Goal: Task Accomplishment & Management: Manage account settings

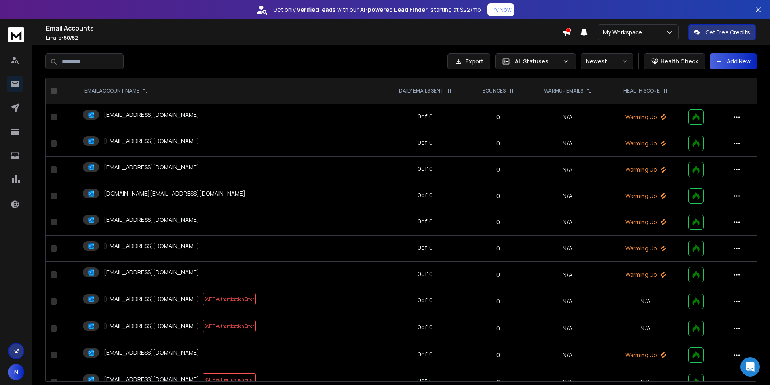
click at [738, 57] on button "Add New" at bounding box center [733, 61] width 47 height 16
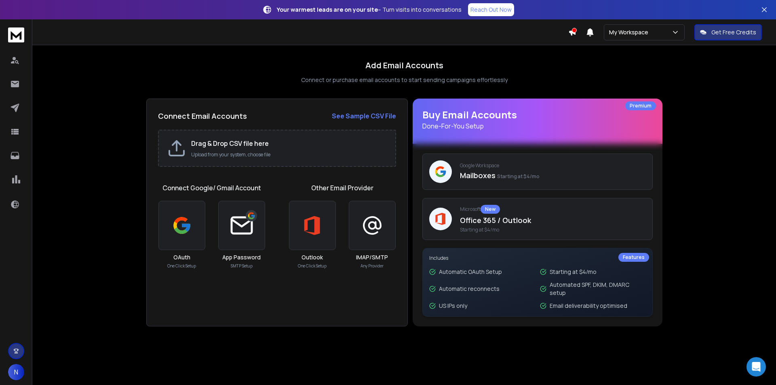
click at [312, 222] on icon at bounding box center [312, 225] width 19 height 19
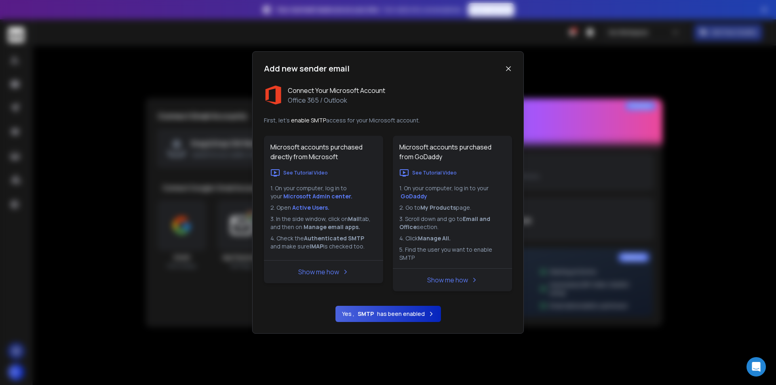
click at [380, 307] on button "Yes , SMTP has been enabled" at bounding box center [387, 314] width 105 height 16
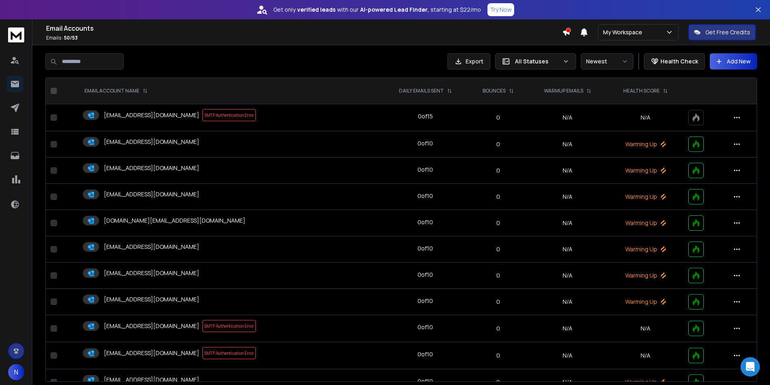
click at [219, 115] on span "SMTP Authentication Error" at bounding box center [228, 115] width 53 height 12
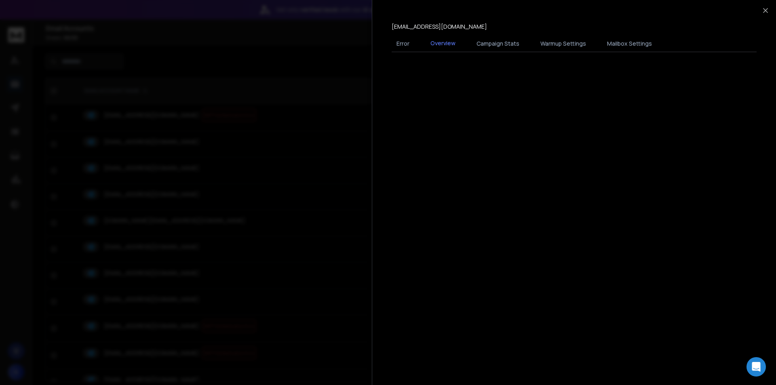
click at [314, 58] on div at bounding box center [388, 192] width 776 height 385
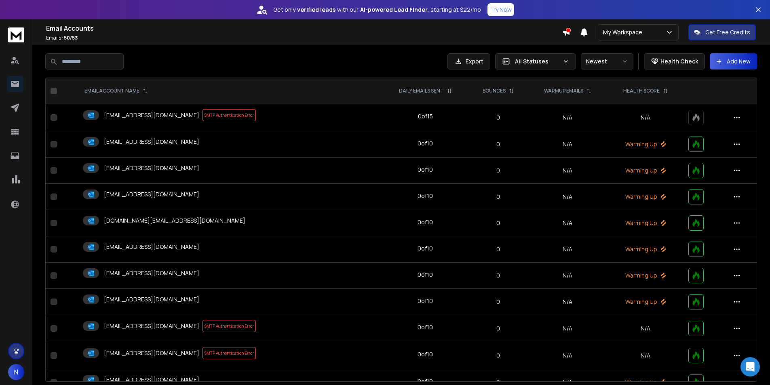
click at [202, 114] on span "SMTP Authentication Error" at bounding box center [228, 115] width 53 height 12
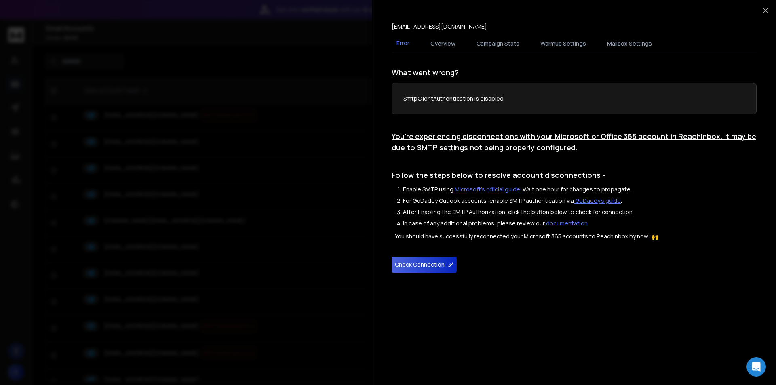
click at [430, 268] on button "Check Connection" at bounding box center [424, 265] width 65 height 16
click at [763, 8] on icon "button" at bounding box center [765, 10] width 8 height 8
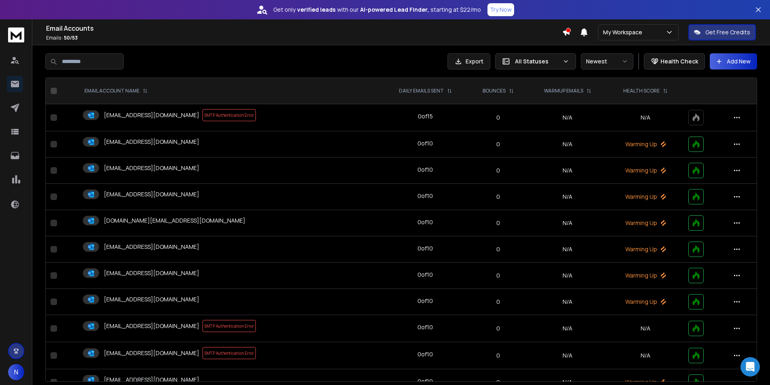
click at [728, 60] on button "Add New" at bounding box center [733, 61] width 47 height 16
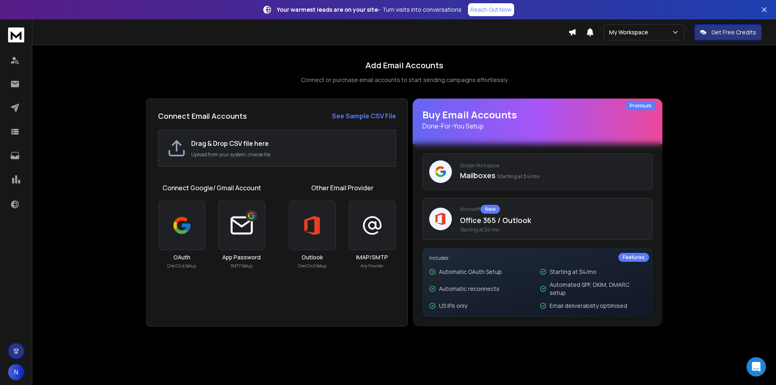
click at [311, 230] on icon at bounding box center [312, 225] width 19 height 19
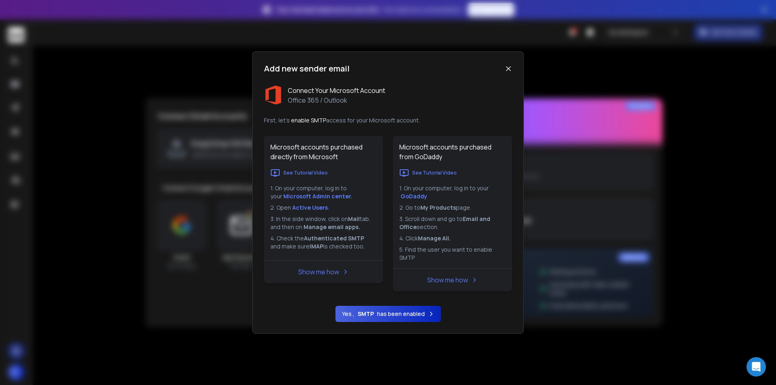
click at [366, 310] on b "SMTP" at bounding box center [366, 314] width 16 height 8
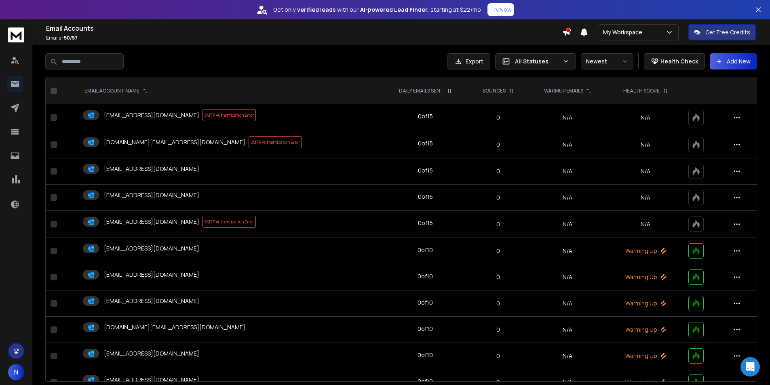
click at [731, 60] on button "Add New" at bounding box center [733, 61] width 47 height 16
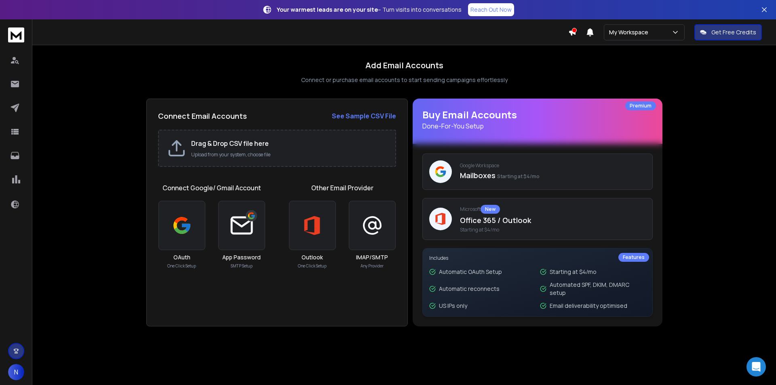
click at [309, 229] on icon at bounding box center [312, 225] width 16 height 19
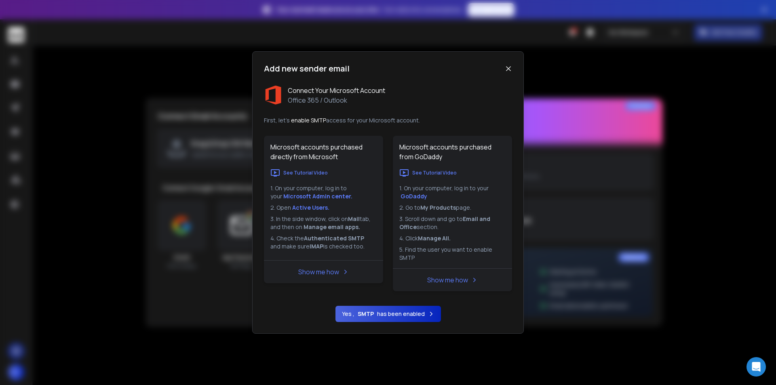
drag, startPoint x: 377, startPoint y: 307, endPoint x: 372, endPoint y: 277, distance: 30.4
click at [378, 307] on button "Yes , SMTP has been enabled" at bounding box center [387, 314] width 105 height 16
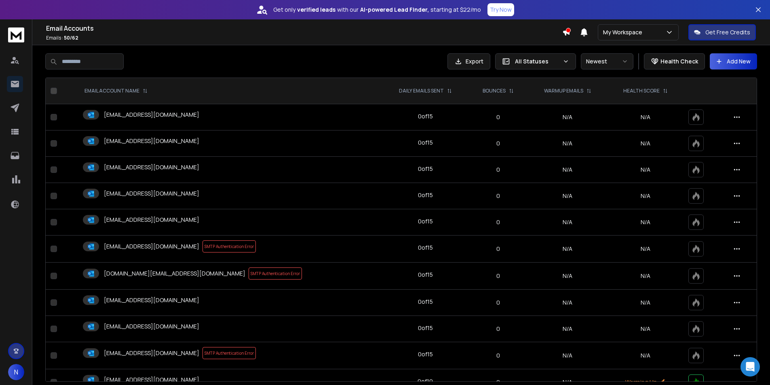
click at [729, 61] on button "Add New" at bounding box center [733, 61] width 47 height 16
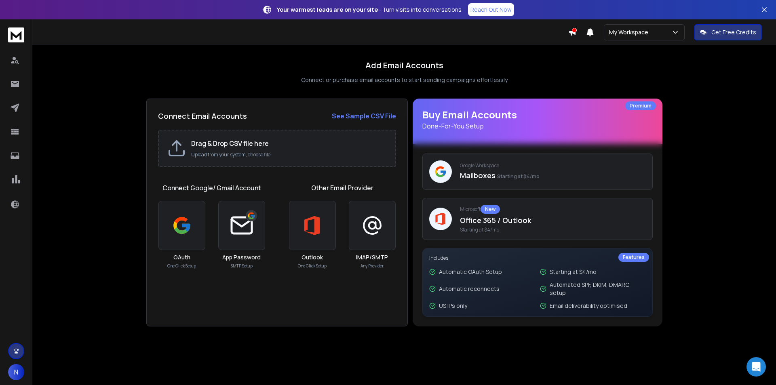
click at [308, 225] on icon at bounding box center [312, 225] width 16 height 19
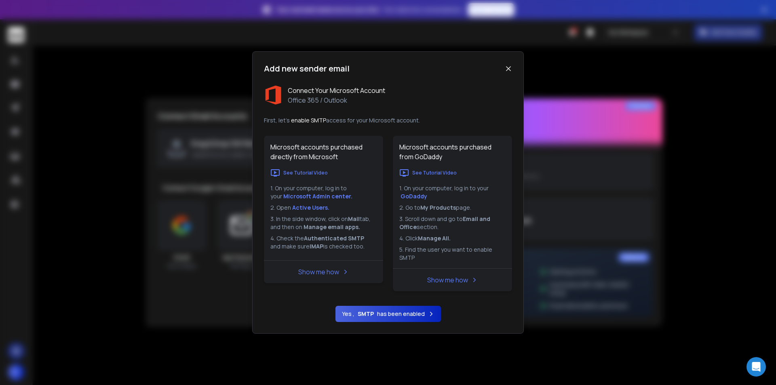
click at [376, 311] on button "Yes , SMTP has been enabled" at bounding box center [387, 314] width 105 height 16
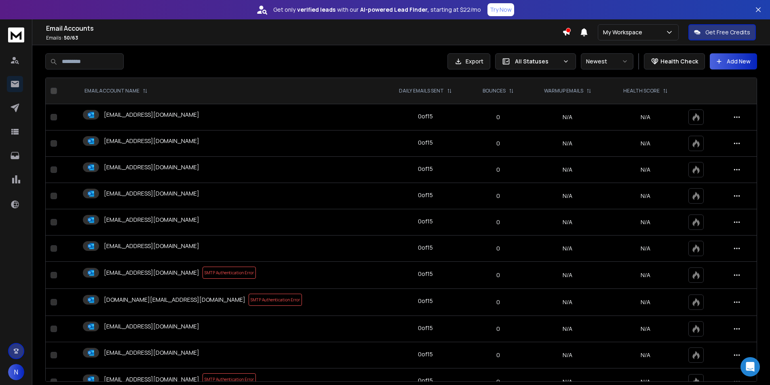
click at [723, 61] on button "Add New" at bounding box center [733, 61] width 47 height 16
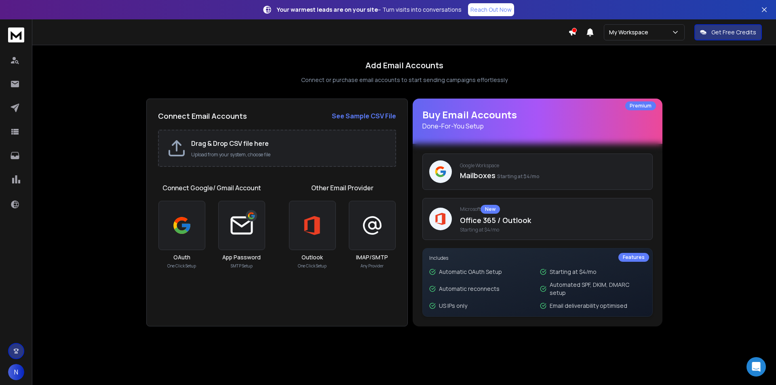
click at [320, 227] on icon at bounding box center [312, 225] width 16 height 19
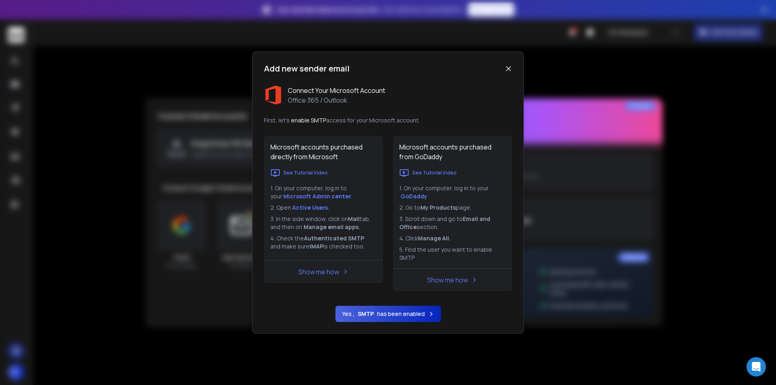
click at [378, 311] on button "Yes , SMTP has been enabled" at bounding box center [387, 314] width 105 height 16
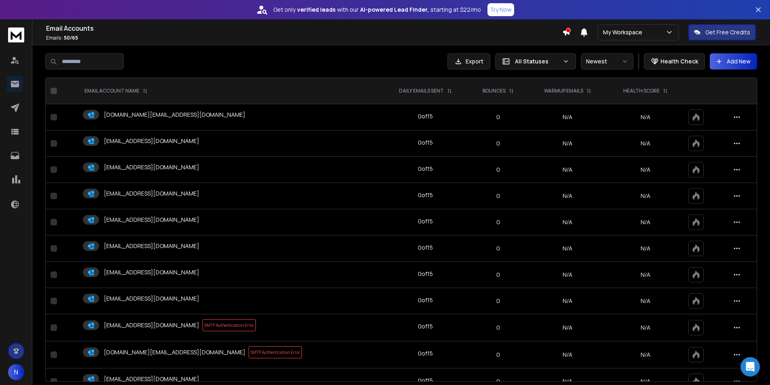
click at [726, 57] on button "Add New" at bounding box center [733, 61] width 47 height 16
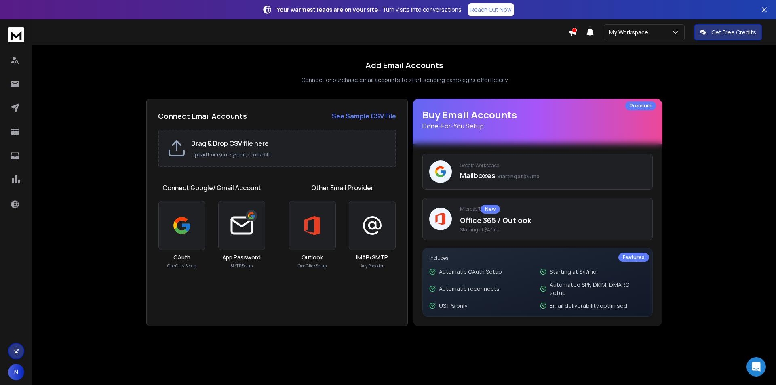
click at [311, 233] on icon at bounding box center [312, 225] width 19 height 19
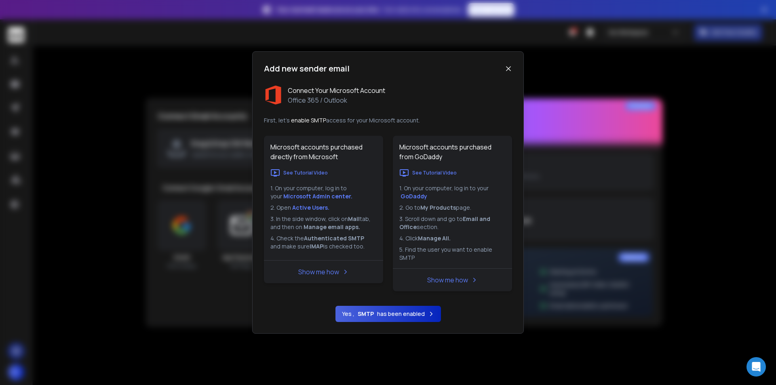
drag, startPoint x: 384, startPoint y: 314, endPoint x: 360, endPoint y: 290, distance: 34.0
click at [384, 314] on button "Yes , SMTP has been enabled" at bounding box center [387, 314] width 105 height 16
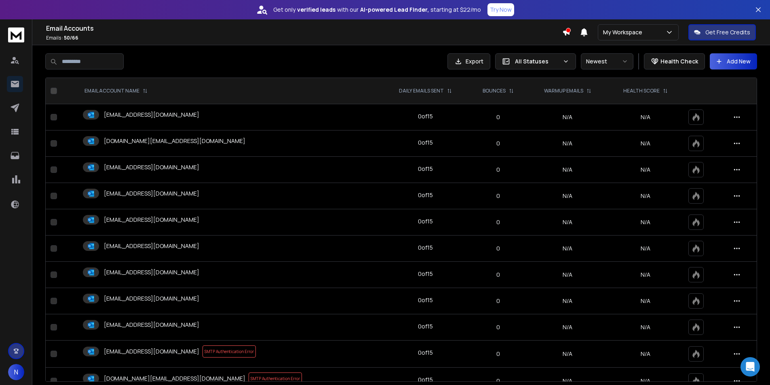
click at [719, 58] on button "Add New" at bounding box center [733, 61] width 47 height 16
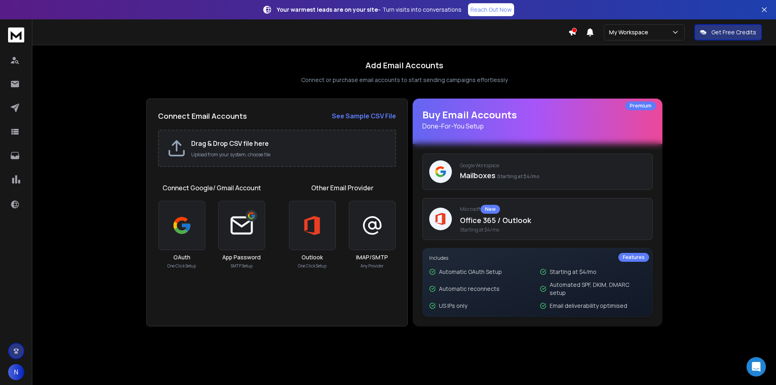
click at [320, 227] on icon at bounding box center [312, 225] width 16 height 19
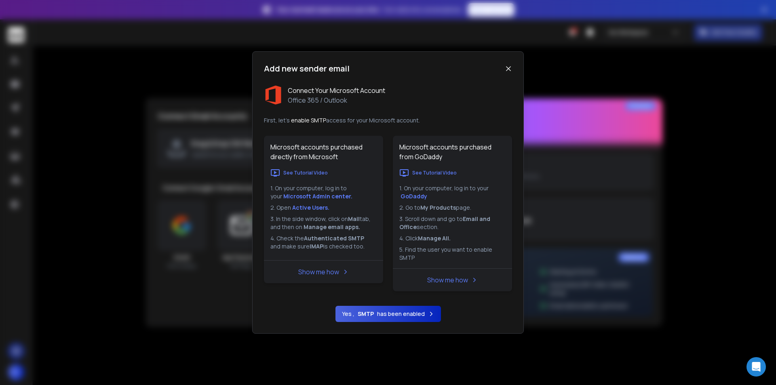
click at [373, 311] on b "SMTP" at bounding box center [366, 314] width 16 height 8
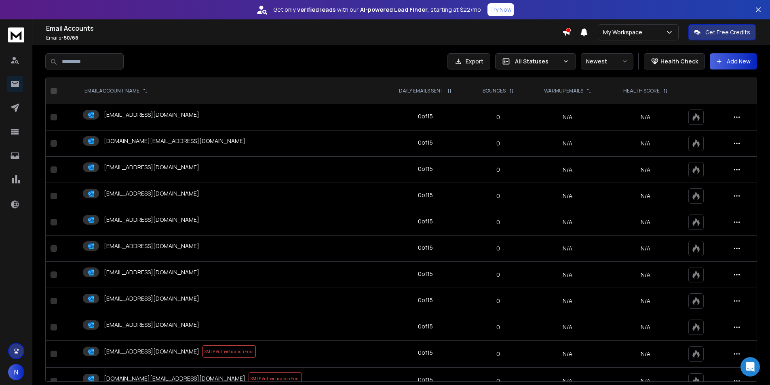
click at [723, 62] on button "Add New" at bounding box center [733, 61] width 47 height 16
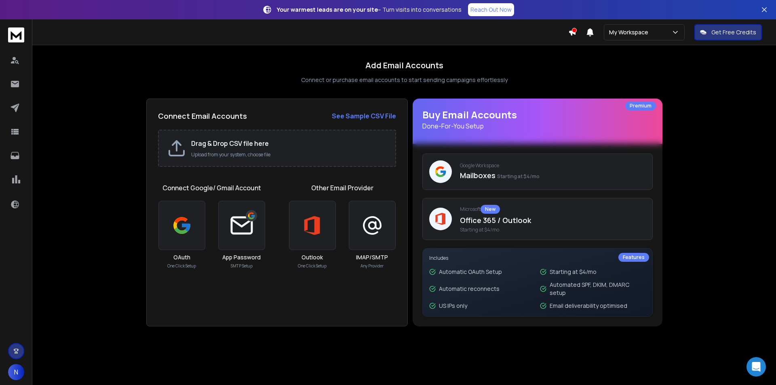
click at [318, 226] on icon at bounding box center [312, 225] width 16 height 19
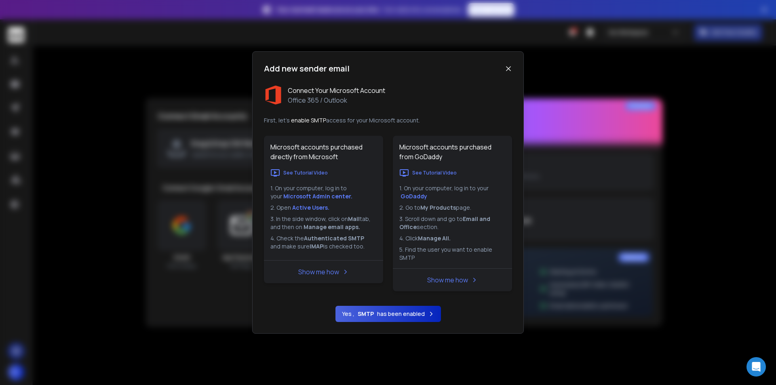
click at [366, 310] on b "SMTP" at bounding box center [366, 314] width 16 height 8
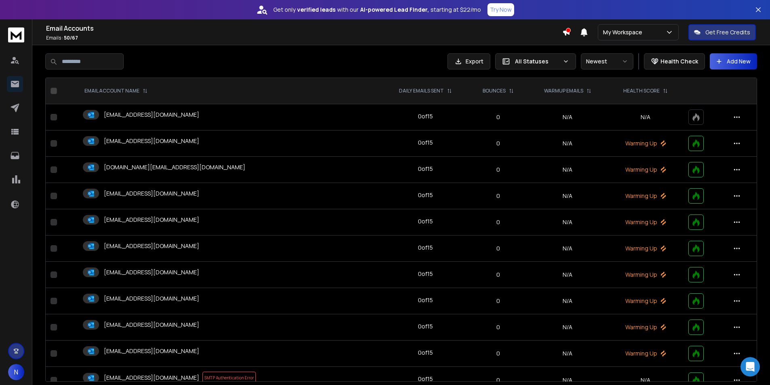
click at [727, 57] on button "Add New" at bounding box center [733, 61] width 47 height 16
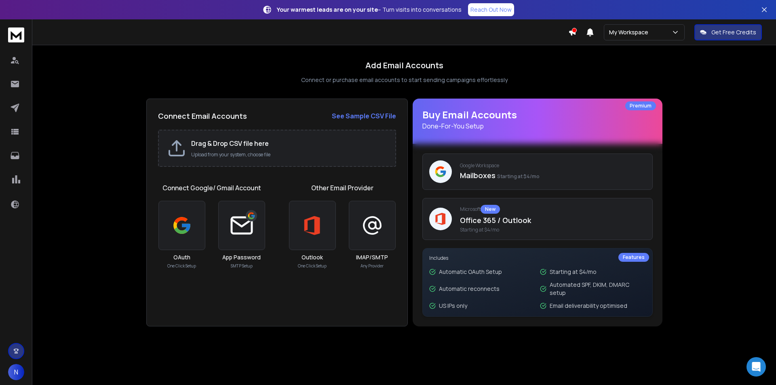
click at [307, 230] on icon at bounding box center [312, 225] width 16 height 19
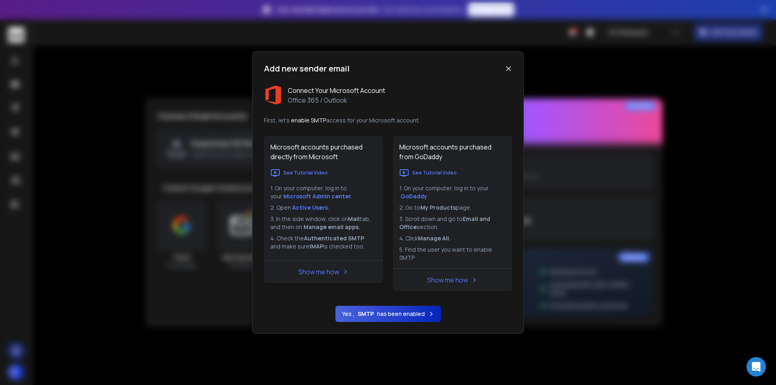
click at [376, 308] on button "Yes , SMTP has been enabled" at bounding box center [387, 314] width 105 height 16
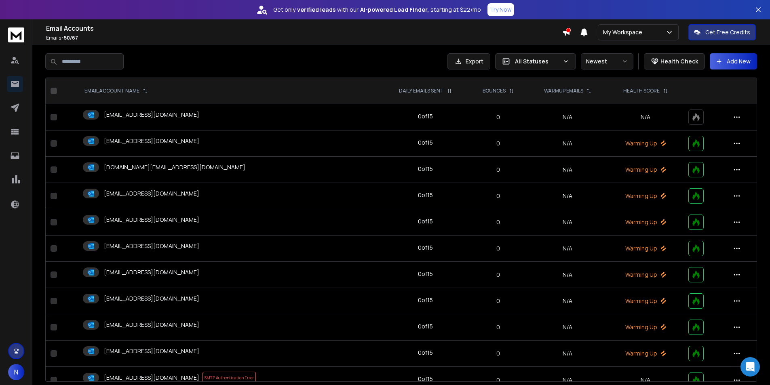
click at [733, 57] on button "Add New" at bounding box center [733, 61] width 47 height 16
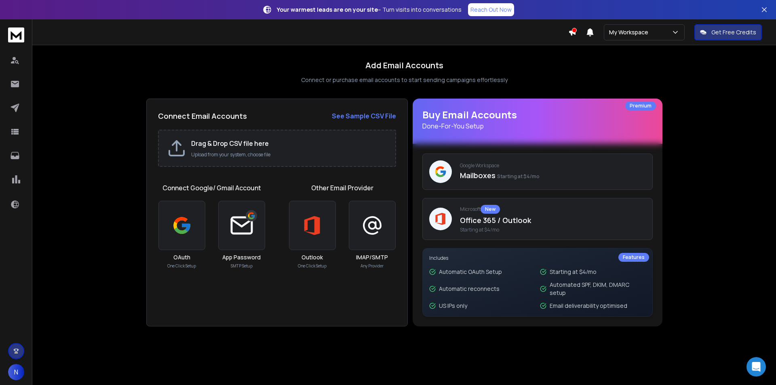
click at [322, 220] on div at bounding box center [312, 225] width 20 height 23
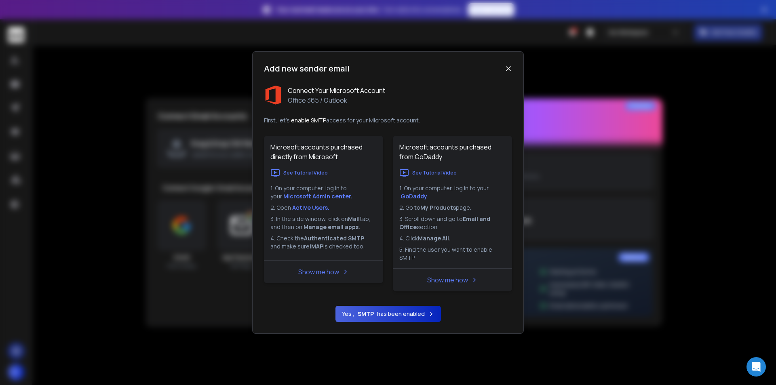
click at [357, 313] on button "Yes , SMTP has been enabled" at bounding box center [387, 314] width 105 height 16
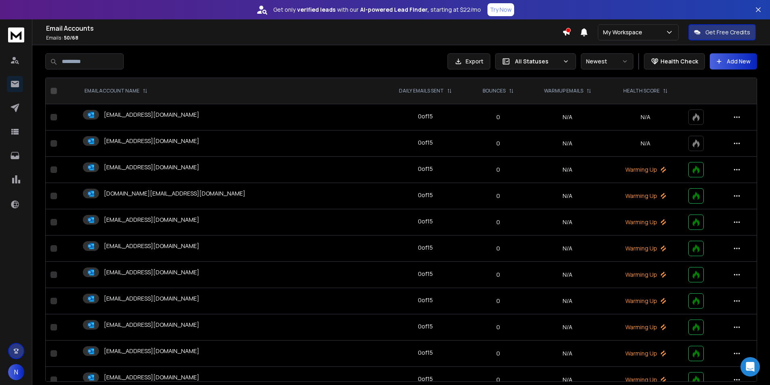
click at [733, 58] on button "Add New" at bounding box center [733, 61] width 47 height 16
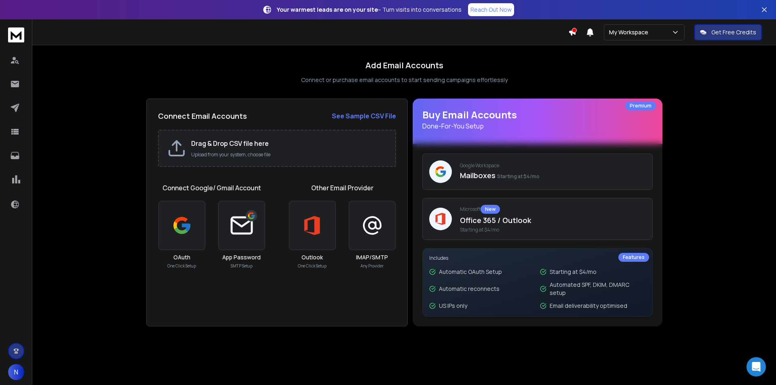
click at [319, 218] on icon at bounding box center [312, 225] width 16 height 19
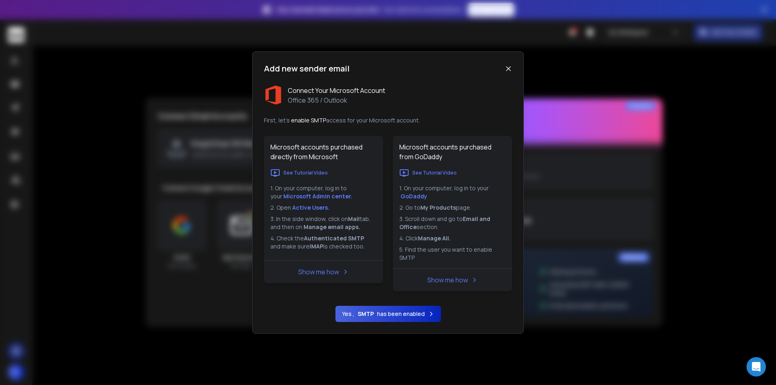
click at [369, 310] on b "SMTP" at bounding box center [366, 314] width 16 height 8
